Goal: Find specific page/section: Find specific page/section

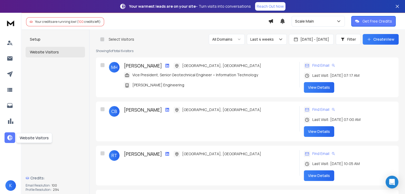
click at [9, 138] on icon at bounding box center [9, 137] width 5 height 5
click at [9, 60] on icon at bounding box center [9, 58] width 5 height 4
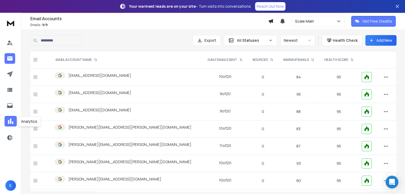
click at [12, 121] on icon at bounding box center [11, 121] width 8 height 8
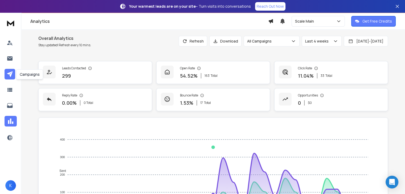
click at [10, 73] on icon at bounding box center [10, 74] width 6 height 6
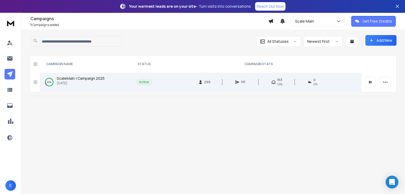
click at [73, 77] on span "ScaleMain | Campaign 2025" at bounding box center [81, 78] width 48 height 5
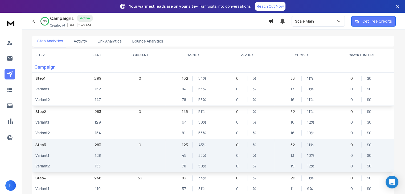
scroll to position [261, 0]
